Goal: Navigation & Orientation: Find specific page/section

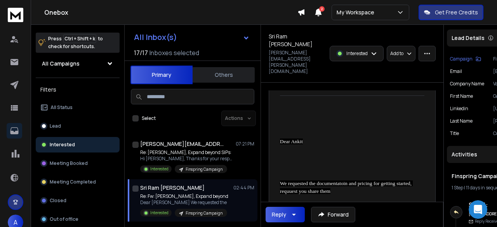
scroll to position [718, 0]
click at [14, 66] on icon at bounding box center [14, 61] width 9 height 9
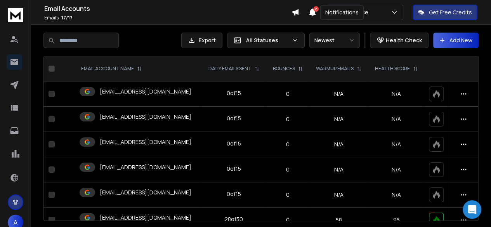
click at [318, 14] on body "Your warmest leads are on your site – Turn visits into conversations Reach Out …" at bounding box center [245, 113] width 491 height 227
click at [315, 14] on icon at bounding box center [312, 12] width 7 height 8
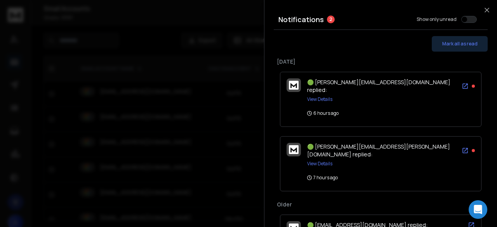
click at [458, 44] on span "Mark all as read" at bounding box center [459, 44] width 35 height 6
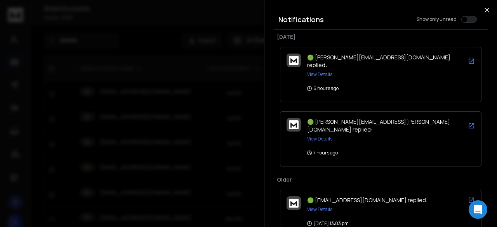
click at [485, 11] on icon "button" at bounding box center [487, 10] width 8 height 8
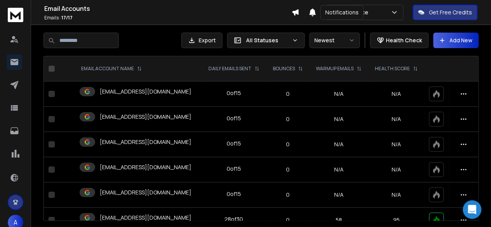
click at [313, 16] on icon at bounding box center [313, 13] width 8 height 8
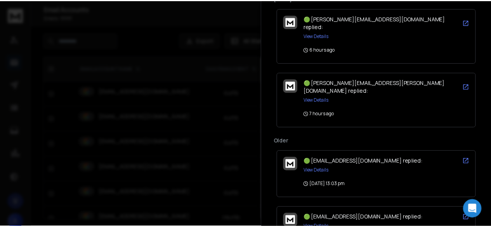
scroll to position [117, 0]
